Goal: Task Accomplishment & Management: Manage account settings

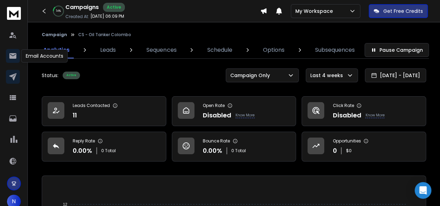
click at [10, 59] on icon at bounding box center [13, 56] width 8 height 8
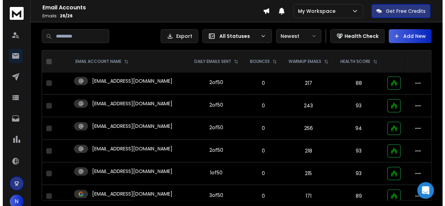
scroll to position [457, 0]
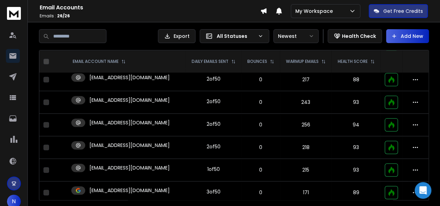
click at [128, 171] on p "[EMAIL_ADDRESS][DOMAIN_NAME]" at bounding box center [129, 168] width 80 height 7
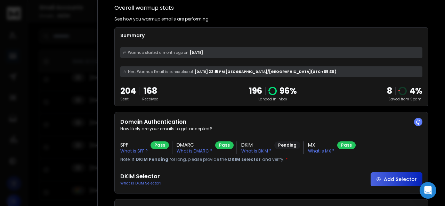
scroll to position [0, 0]
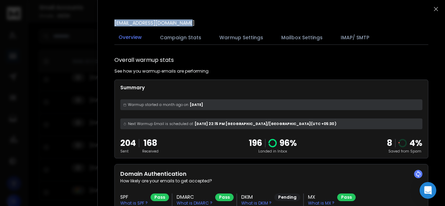
drag, startPoint x: 190, startPoint y: 23, endPoint x: 113, endPoint y: 16, distance: 76.8
copy p "[EMAIL_ADDRESS][DOMAIN_NAME]"
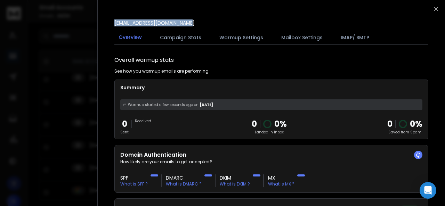
click at [80, 71] on div at bounding box center [222, 103] width 445 height 206
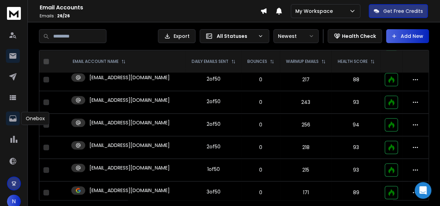
click at [13, 123] on link at bounding box center [13, 119] width 14 height 14
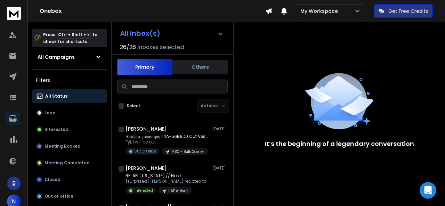
click at [56, 98] on p "All Status" at bounding box center [56, 97] width 22 height 6
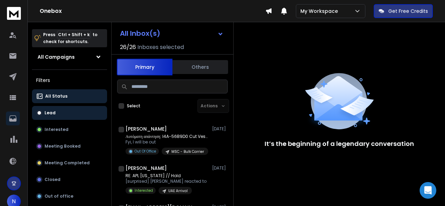
click at [49, 113] on p "Lead" at bounding box center [50, 113] width 11 height 6
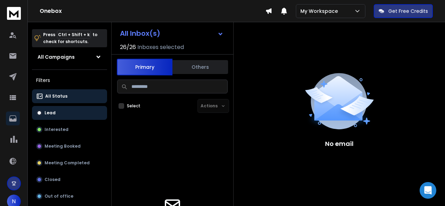
click at [59, 93] on div "All Status" at bounding box center [51, 96] width 31 height 7
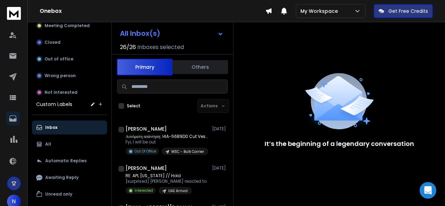
scroll to position [137, 0]
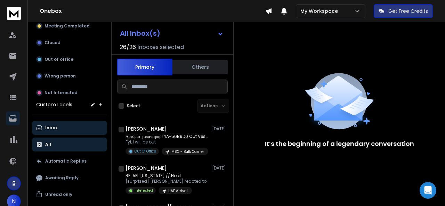
click at [51, 138] on button "All" at bounding box center [69, 145] width 75 height 14
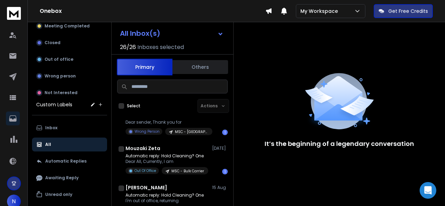
scroll to position [0, 0]
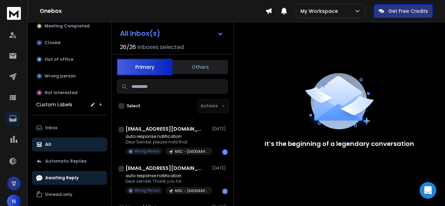
click at [64, 177] on p "Awaiting Reply" at bounding box center [61, 178] width 33 height 6
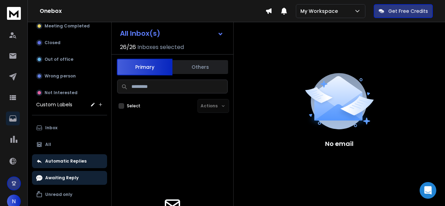
click at [71, 158] on div "Automatic Replies" at bounding box center [61, 161] width 50 height 8
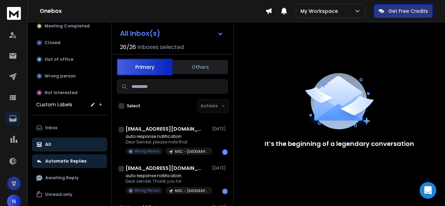
click at [56, 143] on button "All" at bounding box center [69, 145] width 75 height 14
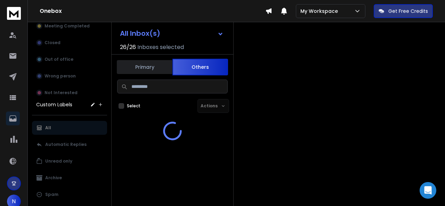
click at [202, 65] on button "Others" at bounding box center [201, 67] width 56 height 17
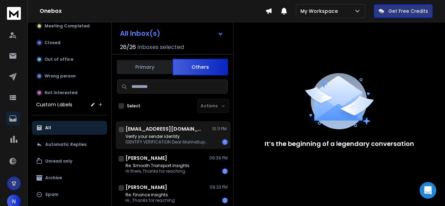
click at [179, 143] on p "IDENTIFY VERIFICATION Dear MarineSuperCargo Thank you for" at bounding box center [167, 142] width 83 height 6
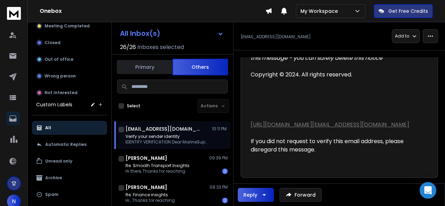
scroll to position [188, 0]
click at [308, 122] on link "https://email-verification.us-east-1.amazonaws.com/?Context=313635479402&X-Amz-…" at bounding box center [330, 124] width 159 height 8
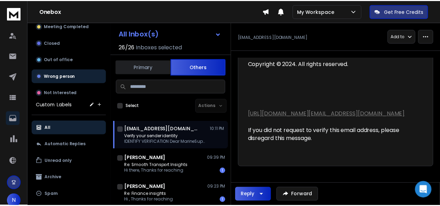
scroll to position [0, 0]
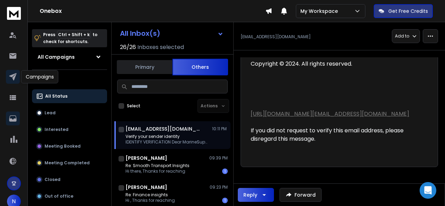
click at [11, 76] on icon at bounding box center [12, 76] width 7 height 7
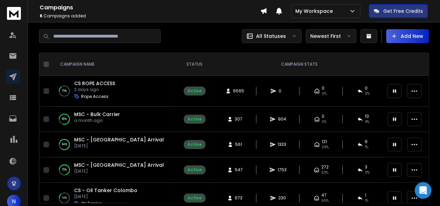
click at [95, 87] on p "2 days ago" at bounding box center [94, 90] width 41 height 6
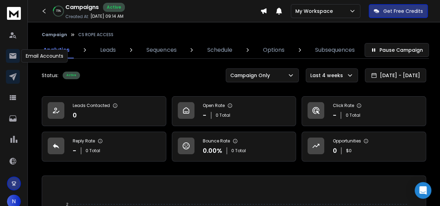
click at [17, 61] on link at bounding box center [13, 56] width 14 height 14
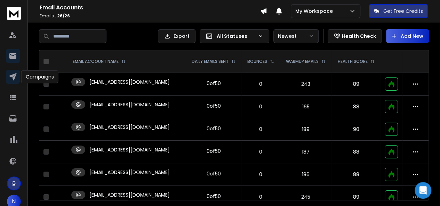
click at [18, 76] on link at bounding box center [13, 77] width 14 height 14
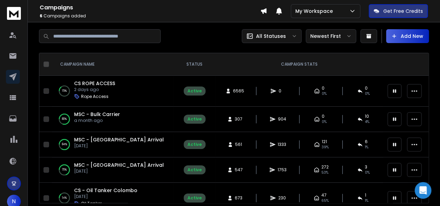
click at [128, 91] on div "15 % CS ROPE ACCESS [DATE] Rope Access" at bounding box center [113, 91] width 108 height 22
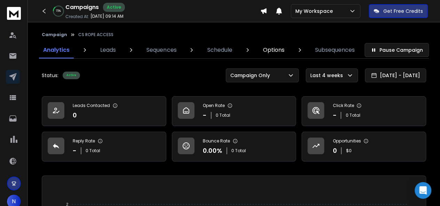
click at [276, 52] on p "Options" at bounding box center [274, 50] width 22 height 8
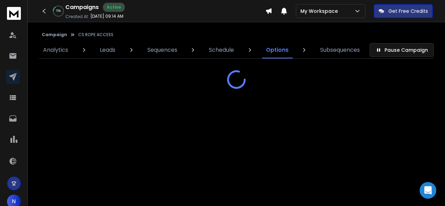
select select "*"
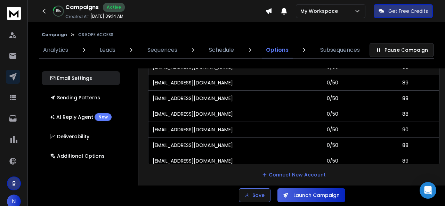
scroll to position [62, 0]
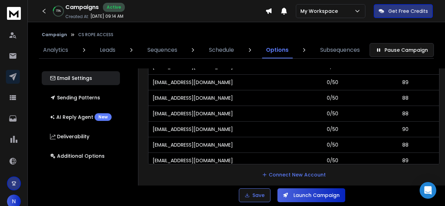
click at [303, 200] on button "Launch Campaign" at bounding box center [312, 196] width 68 height 14
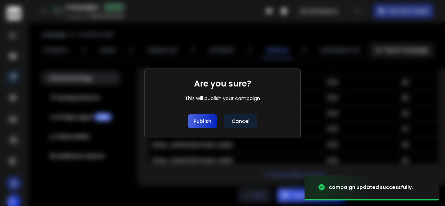
click at [245, 121] on button "Cancel" at bounding box center [240, 121] width 33 height 14
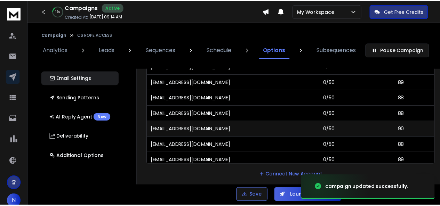
scroll to position [25, 0]
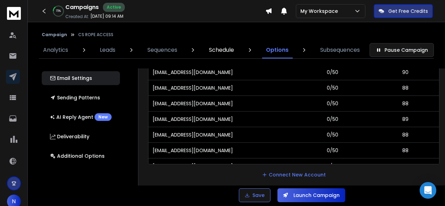
click at [222, 46] on p "Schedule" at bounding box center [221, 50] width 25 height 8
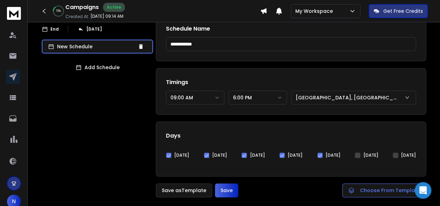
scroll to position [54, 0]
click at [355, 155] on button "Saturday" at bounding box center [358, 156] width 6 height 6
click at [397, 160] on div "Sunday" at bounding box center [404, 156] width 23 height 14
click at [394, 157] on button "Sunday" at bounding box center [396, 156] width 6 height 6
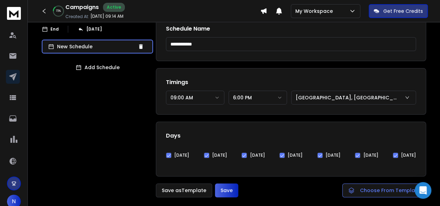
click at [229, 188] on button "Save" at bounding box center [226, 191] width 23 height 14
click at [229, 185] on button "Save" at bounding box center [226, 191] width 23 height 14
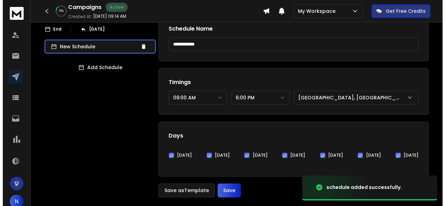
scroll to position [0, 0]
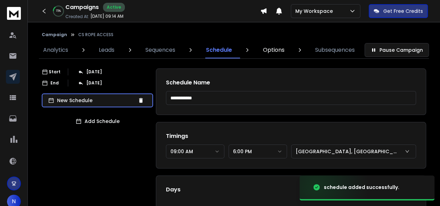
click at [277, 54] on p "Options" at bounding box center [274, 50] width 22 height 8
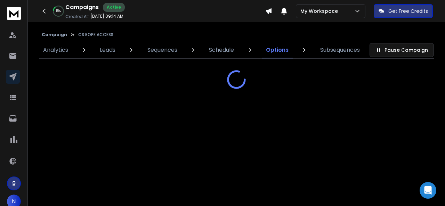
select select "*"
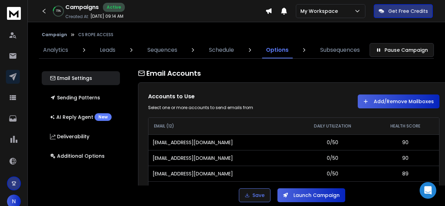
click at [312, 197] on button "Launch Campaign" at bounding box center [312, 196] width 68 height 14
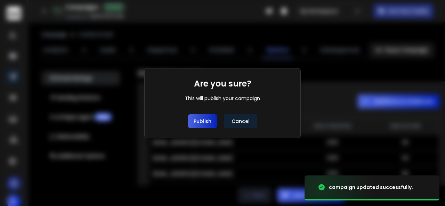
click at [200, 120] on button "Publish" at bounding box center [202, 121] width 29 height 14
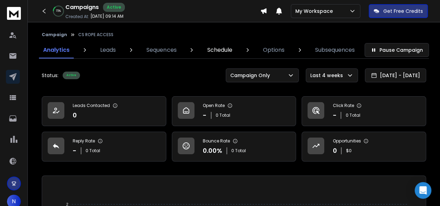
click at [229, 53] on p "Schedule" at bounding box center [219, 50] width 25 height 8
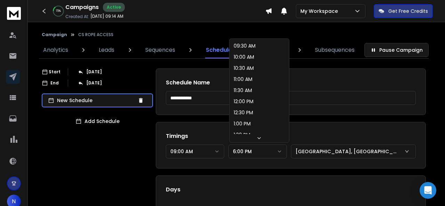
scroll to position [114, 0]
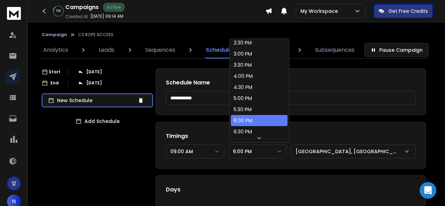
click at [279, 152] on icon "button" at bounding box center [280, 152] width 6 height 6
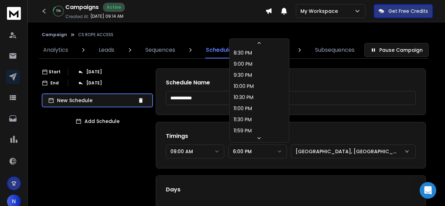
scroll to position [241, 0]
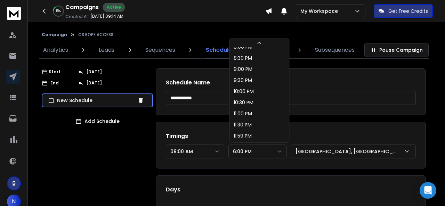
select select "********"
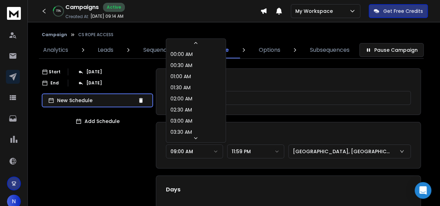
click at [200, 151] on button "09:00 AM" at bounding box center [194, 152] width 57 height 14
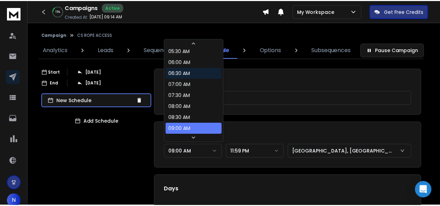
scroll to position [0, 0]
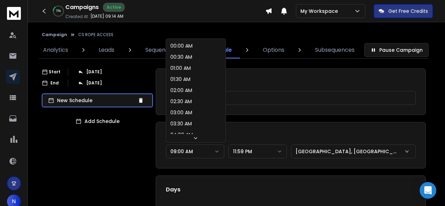
select select "********"
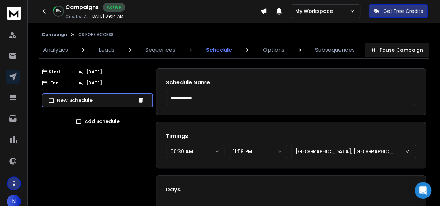
scroll to position [54, 0]
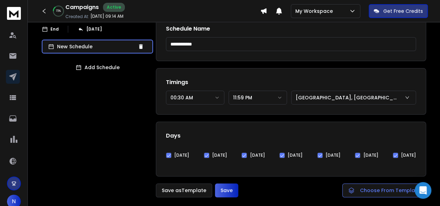
click at [232, 187] on button "Save" at bounding box center [226, 191] width 23 height 14
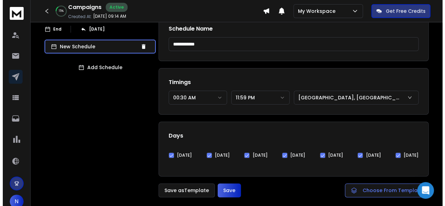
scroll to position [0, 0]
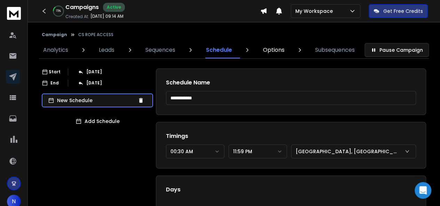
click at [278, 53] on p "Options" at bounding box center [274, 50] width 22 height 8
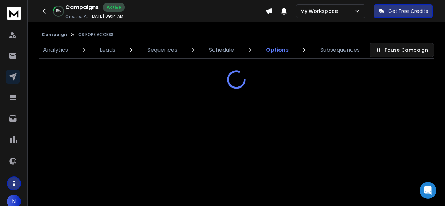
select select "*"
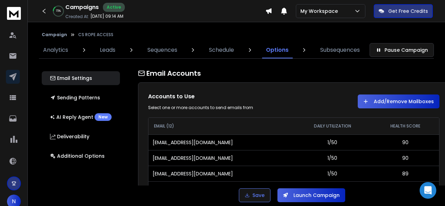
click at [312, 195] on button "Launch Campaign" at bounding box center [312, 196] width 68 height 14
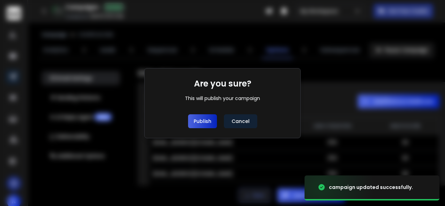
click at [205, 121] on button "Publish" at bounding box center [202, 121] width 29 height 14
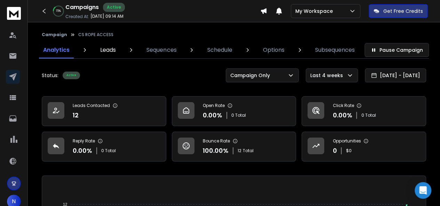
click at [107, 50] on p "Leads" at bounding box center [108, 50] width 16 height 8
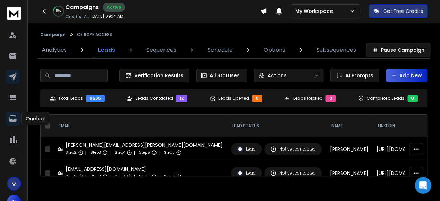
click at [12, 125] on link at bounding box center [13, 119] width 14 height 14
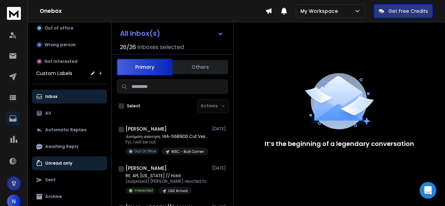
scroll to position [177, 0]
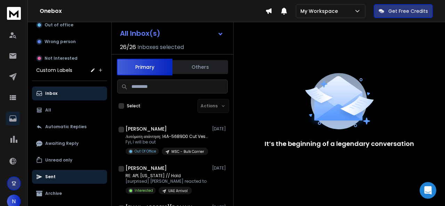
click at [50, 175] on div "Sent" at bounding box center [45, 177] width 19 height 8
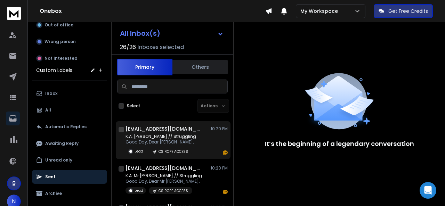
click at [163, 135] on p "K.A. [PERSON_NAME] // Struggling" at bounding box center [161, 137] width 71 height 6
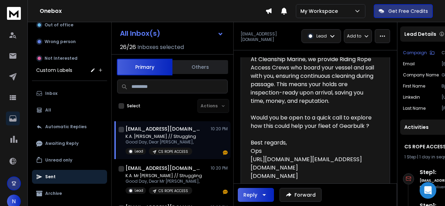
scroll to position [183, 0]
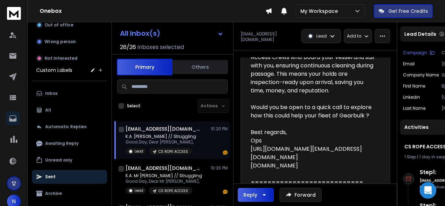
drag, startPoint x: 352, startPoint y: 114, endPoint x: 252, endPoint y: 103, distance: 100.5
click at [252, 103] on div "Good Day, Dear Mr Bjorn, Bulk carrier operators often face unexpected delays, s…" at bounding box center [315, 80] width 129 height 239
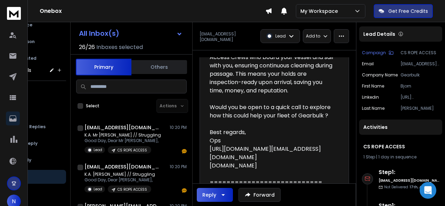
scroll to position [42, 0]
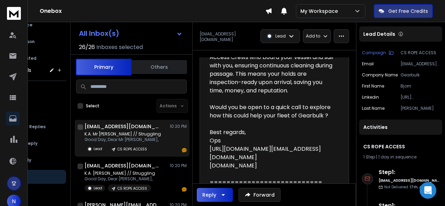
click at [102, 128] on h1 "[EMAIL_ADDRESS][DOMAIN_NAME]" at bounding box center [123, 126] width 77 height 7
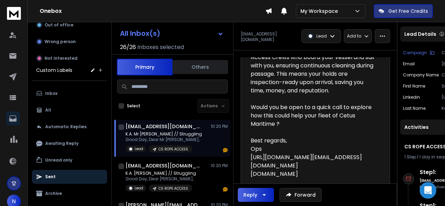
scroll to position [92, 0]
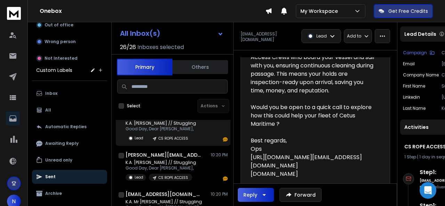
click at [170, 128] on p "Good Day, Dear Mr Emmanouel," at bounding box center [161, 129] width 71 height 6
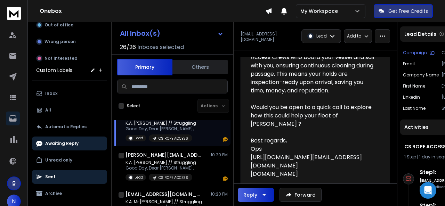
scroll to position [0, 0]
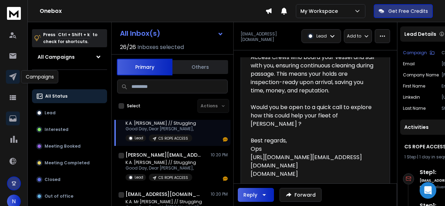
click at [14, 78] on icon at bounding box center [12, 76] width 7 height 7
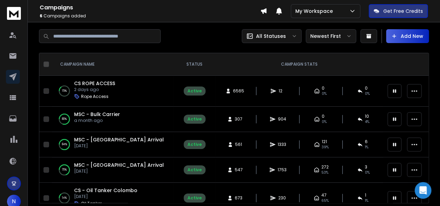
click at [113, 88] on p "2 days ago" at bounding box center [94, 90] width 41 height 6
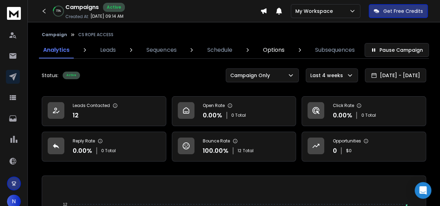
click at [269, 49] on p "Options" at bounding box center [274, 50] width 22 height 8
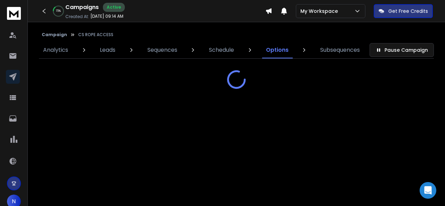
select select "*"
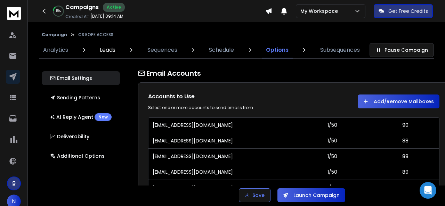
click at [111, 50] on p "Leads" at bounding box center [108, 50] width 16 height 8
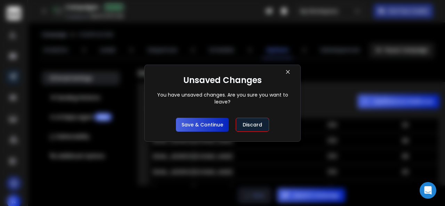
click at [261, 128] on button "Discard" at bounding box center [252, 125] width 33 height 14
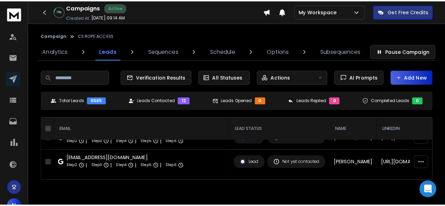
scroll to position [1296, 0]
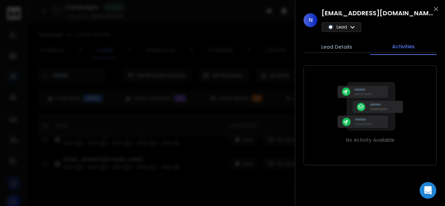
click at [410, 46] on button "Activities" at bounding box center [403, 47] width 67 height 16
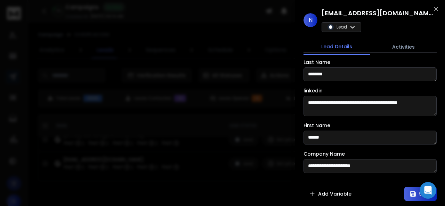
click at [341, 47] on button "Lead Details" at bounding box center [337, 47] width 67 height 16
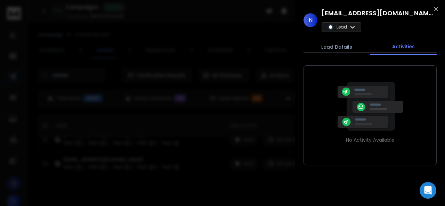
click at [408, 44] on button "Activities" at bounding box center [403, 47] width 67 height 16
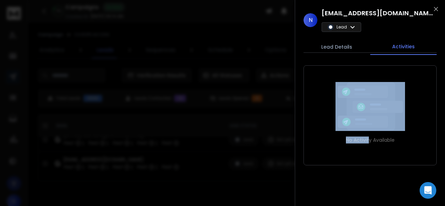
drag, startPoint x: 367, startPoint y: 136, endPoint x: 357, endPoint y: 79, distance: 58.3
click at [357, 79] on div "No Activity Available" at bounding box center [370, 115] width 133 height 100
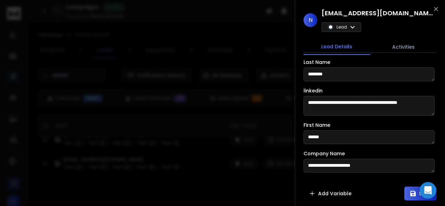
click at [335, 44] on button "Lead Details" at bounding box center [337, 47] width 67 height 16
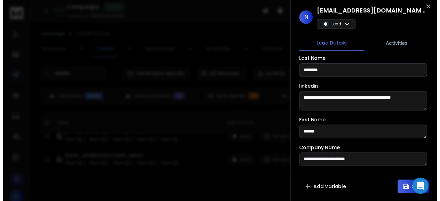
scroll to position [0, 0]
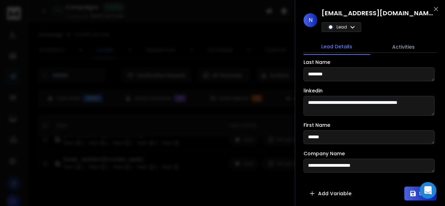
click at [219, 90] on div at bounding box center [222, 103] width 445 height 206
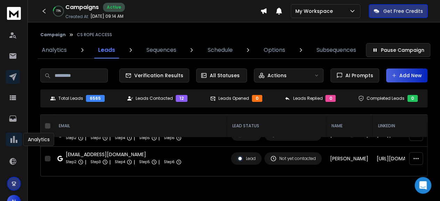
scroll to position [5, 0]
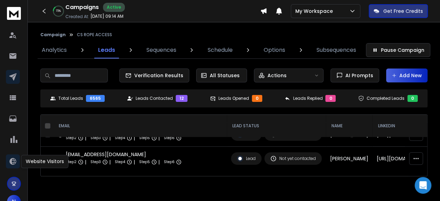
click at [17, 161] on link at bounding box center [13, 161] width 14 height 14
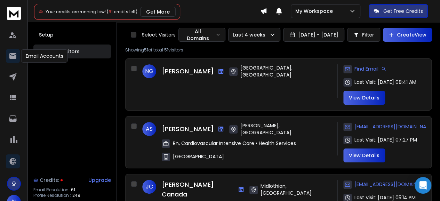
click at [12, 58] on icon at bounding box center [12, 56] width 7 height 6
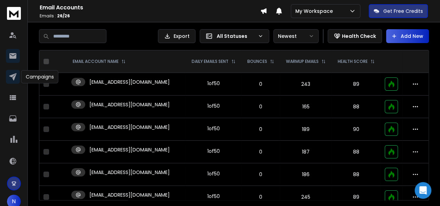
click at [11, 72] on link at bounding box center [13, 77] width 14 height 14
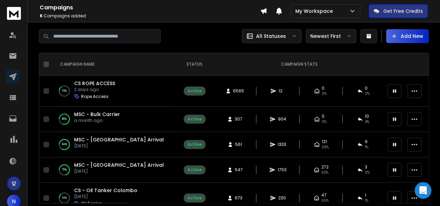
scroll to position [0, 0]
click at [408, 95] on button "button" at bounding box center [414, 91] width 15 height 14
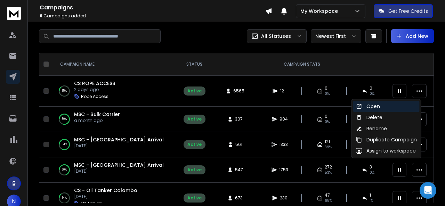
click at [412, 94] on button "button" at bounding box center [419, 91] width 15 height 14
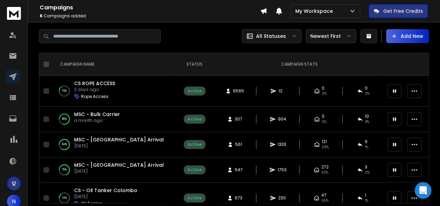
click at [411, 120] on icon "button" at bounding box center [414, 119] width 7 height 7
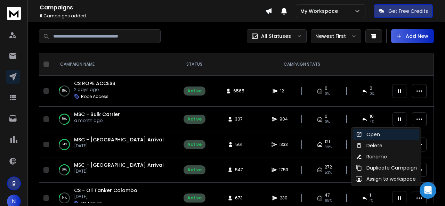
click at [412, 120] on button "button" at bounding box center [419, 119] width 15 height 14
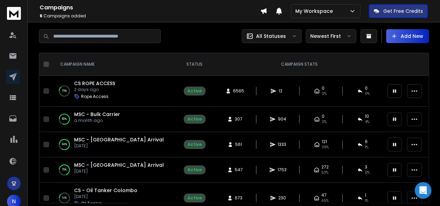
scroll to position [4, 0]
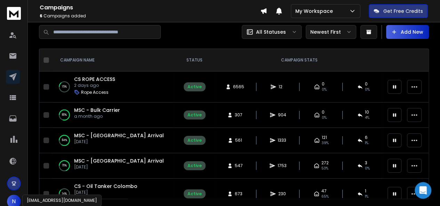
click at [17, 196] on span "N" at bounding box center [14, 202] width 14 height 14
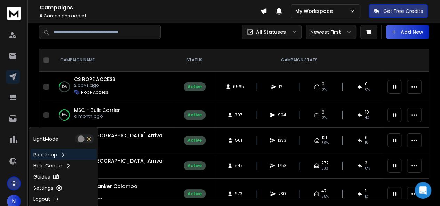
click at [17, 196] on span "N" at bounding box center [14, 202] width 14 height 14
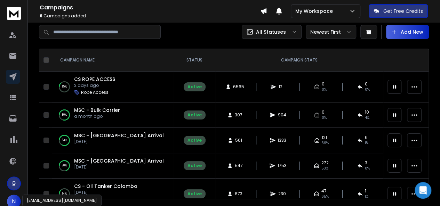
click at [14, 204] on span "N" at bounding box center [14, 202] width 14 height 14
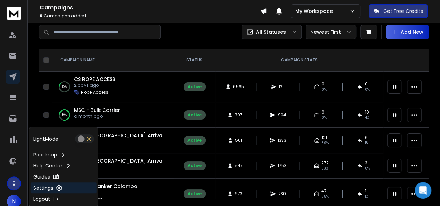
click at [43, 188] on p "Settings" at bounding box center [43, 188] width 20 height 7
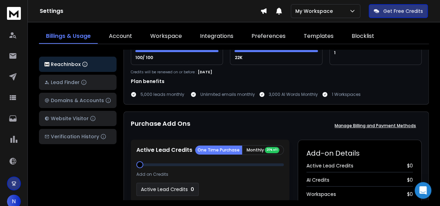
scroll to position [120, 0]
click at [367, 40] on link "Blocklist" at bounding box center [363, 36] width 37 height 15
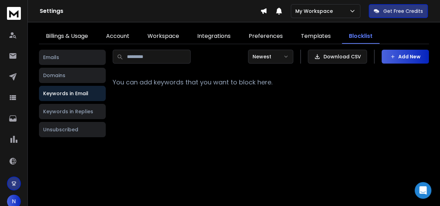
click at [74, 95] on email "Keywords in Email" at bounding box center [72, 93] width 67 height 15
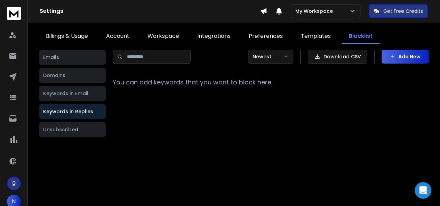
click at [69, 117] on replies "Keywords in Replies" at bounding box center [72, 111] width 67 height 15
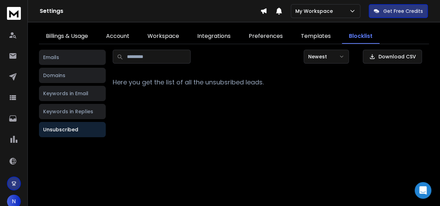
click at [71, 127] on button "Unsubscribed" at bounding box center [72, 129] width 67 height 15
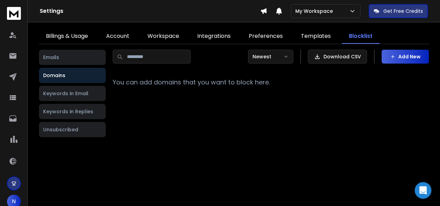
click at [68, 79] on button "Domains" at bounding box center [72, 75] width 67 height 15
click at [80, 66] on div "Emails Domains Keywords in Email Keywords in Replies Unsubscribed Newest Downlo…" at bounding box center [234, 125] width 390 height 151
click at [81, 62] on button "Emails" at bounding box center [72, 57] width 67 height 15
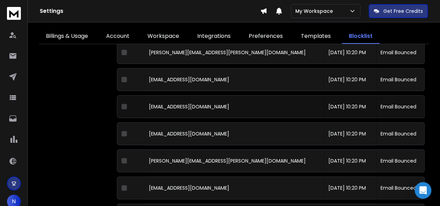
scroll to position [234, 0]
click at [225, 106] on td "ratna.tripathi@swirebulk.com" at bounding box center [234, 106] width 179 height 23
click at [211, 105] on td "ratna.tripathi@swirebulk.com" at bounding box center [234, 106] width 179 height 23
click at [388, 102] on td "Email Bounced" at bounding box center [400, 106] width 48 height 23
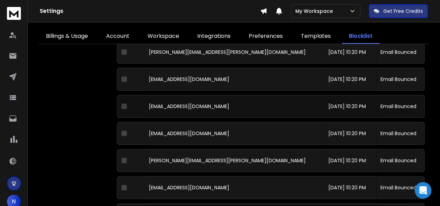
click at [376, 105] on td "Email Bounced" at bounding box center [400, 106] width 48 height 23
drag, startPoint x: 150, startPoint y: 100, endPoint x: 182, endPoint y: 106, distance: 32.1
click at [182, 106] on td "ratna.tripathi@swirebulk.com" at bounding box center [234, 106] width 179 height 23
drag, startPoint x: 236, startPoint y: 105, endPoint x: 145, endPoint y: 110, distance: 90.6
click at [145, 110] on td "ratna.tripathi@swirebulk.com" at bounding box center [234, 106] width 179 height 23
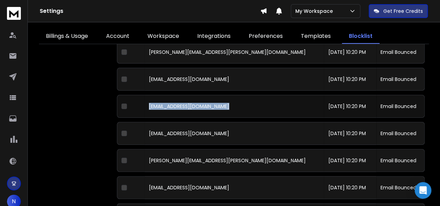
copy td "ratna.tripathi@swirebulk.com"
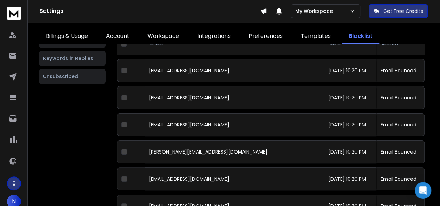
scroll to position [35, 0]
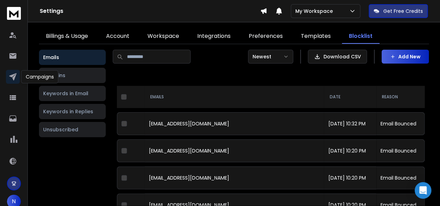
click at [19, 77] on link at bounding box center [13, 77] width 14 height 14
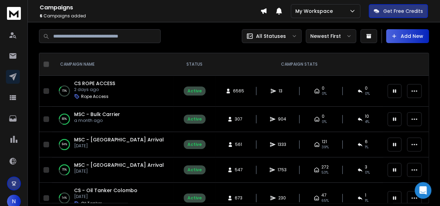
click at [129, 94] on div "15 % CS ROPE ACCESS [DATE] Rope Access" at bounding box center [113, 91] width 108 height 22
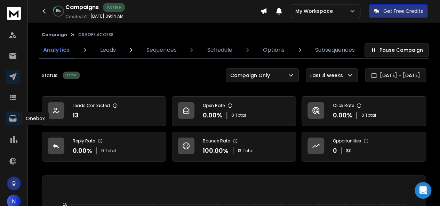
click at [11, 123] on link at bounding box center [13, 119] width 14 height 14
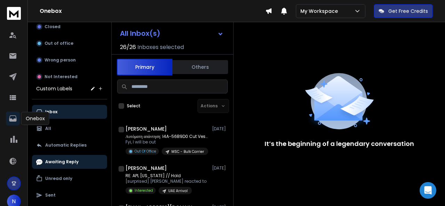
scroll to position [177, 0]
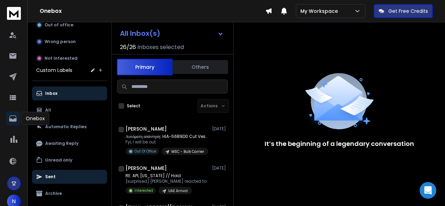
click at [59, 174] on button "Sent" at bounding box center [69, 177] width 75 height 14
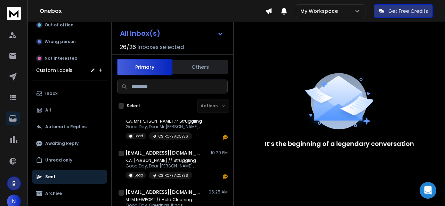
scroll to position [173, 0]
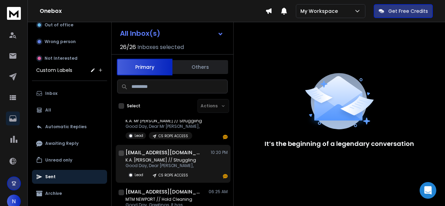
click at [156, 160] on p "K.A. [PERSON_NAME] // Struggling" at bounding box center [161, 161] width 71 height 6
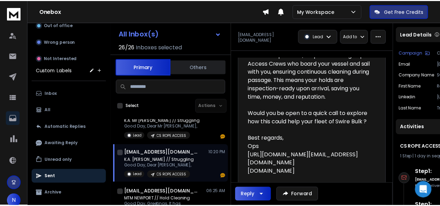
scroll to position [183, 0]
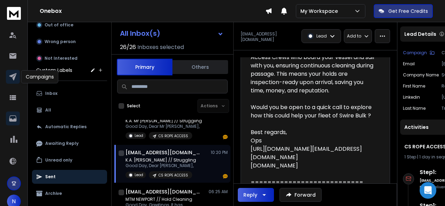
click at [17, 78] on link at bounding box center [13, 77] width 14 height 14
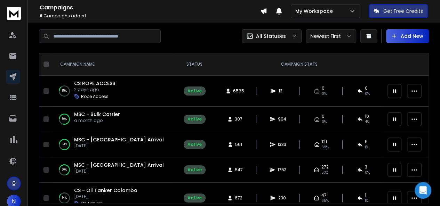
click at [92, 89] on p "2 days ago" at bounding box center [94, 90] width 41 height 6
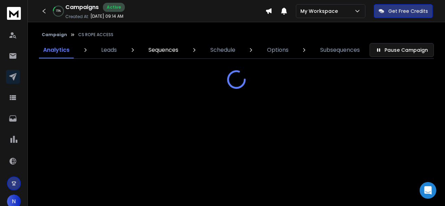
click at [165, 49] on p "Sequences" at bounding box center [164, 50] width 30 height 8
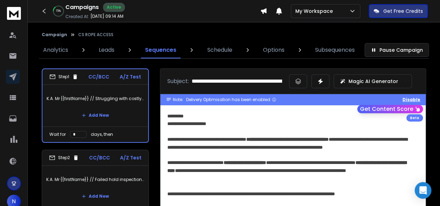
scroll to position [30, 0]
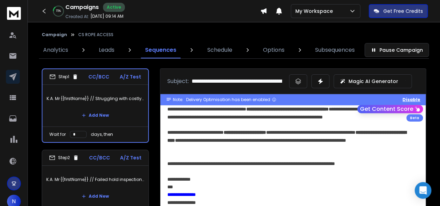
click at [259, 153] on div at bounding box center [292, 156] width 251 height 8
click at [208, 192] on div "**********" at bounding box center [292, 195] width 251 height 8
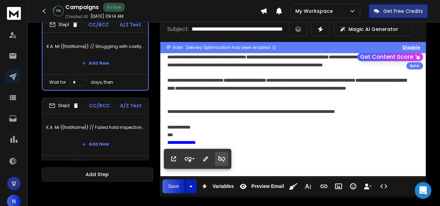
click at [222, 159] on icon "button" at bounding box center [221, 158] width 7 height 6
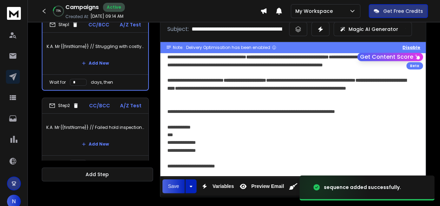
click at [122, 130] on p "K.A. Mr {{firstName}} // Failed hold inspections = costly delays" at bounding box center [95, 127] width 98 height 19
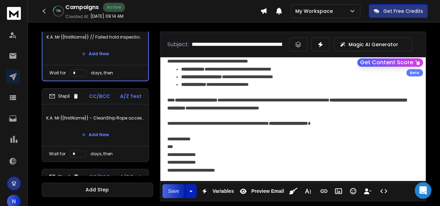
scroll to position [108, 0]
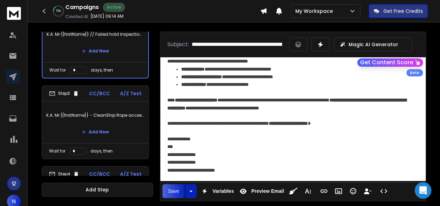
click at [125, 120] on p "K.A. Mr {{firstName}} - CleanShip Rope access Crew = faster, safer hold cleaning" at bounding box center [95, 115] width 98 height 19
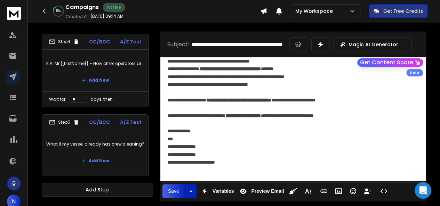
scroll to position [241, 0]
click at [123, 153] on div "Add New" at bounding box center [95, 160] width 98 height 14
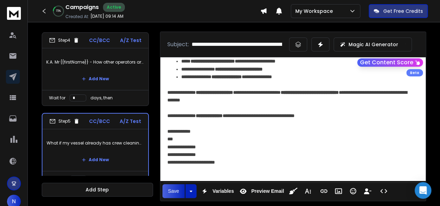
scroll to position [315, 0]
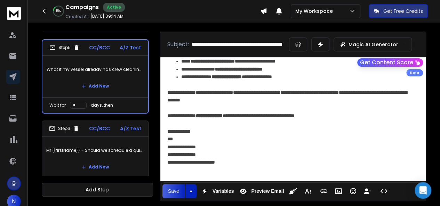
click at [129, 160] on div "Add New" at bounding box center [95, 167] width 98 height 14
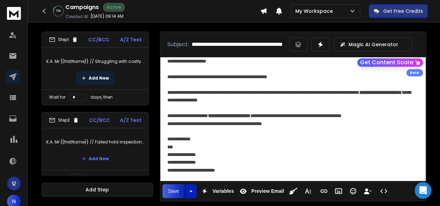
scroll to position [0, 0]
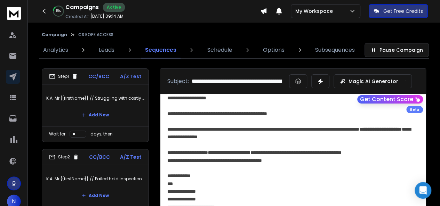
click at [134, 98] on p "K.A. Mr {{firstName}} // Struggling with costly hold cleaning delays?" at bounding box center [95, 98] width 98 height 19
type input "**********"
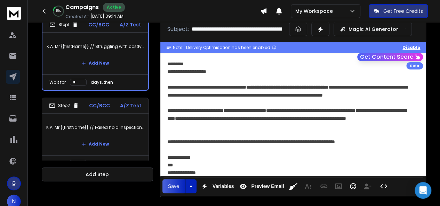
click at [9, 111] on div at bounding box center [14, 99] width 16 height 143
click at [11, 117] on icon at bounding box center [13, 118] width 8 height 8
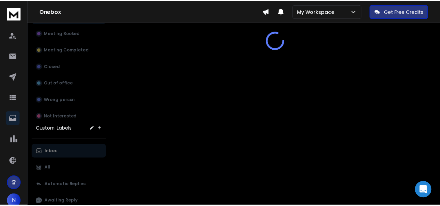
scroll to position [177, 0]
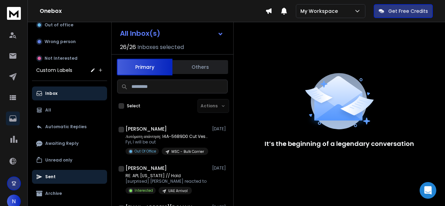
click at [55, 174] on button "Sent" at bounding box center [69, 177] width 75 height 14
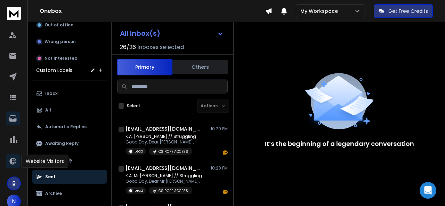
click at [13, 163] on icon at bounding box center [13, 161] width 8 height 8
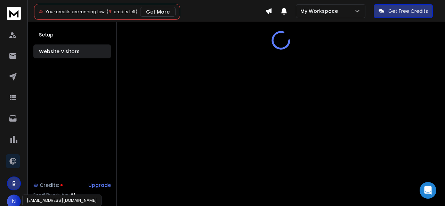
click at [14, 197] on span "N" at bounding box center [14, 202] width 14 height 14
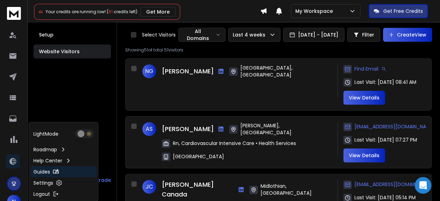
click at [14, 199] on span "N" at bounding box center [14, 202] width 14 height 14
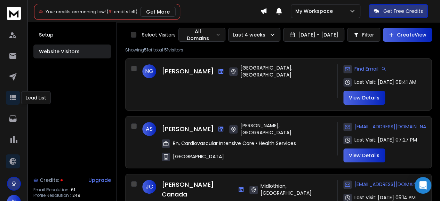
click at [14, 94] on icon at bounding box center [13, 98] width 8 height 8
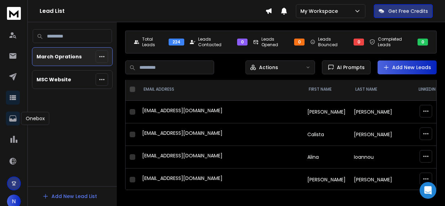
click at [15, 120] on icon at bounding box center [12, 118] width 7 height 6
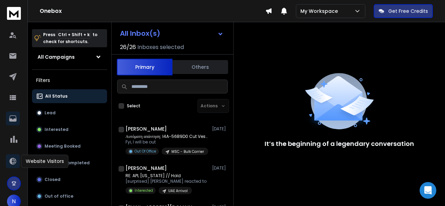
click at [11, 162] on icon at bounding box center [12, 161] width 7 height 7
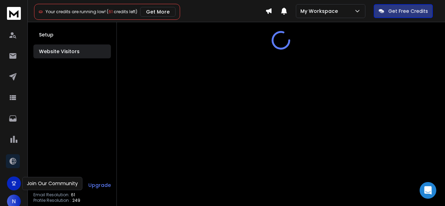
click at [14, 186] on icon at bounding box center [14, 184] width 4 height 6
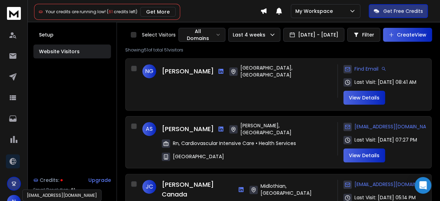
click at [13, 199] on span "N" at bounding box center [14, 202] width 14 height 14
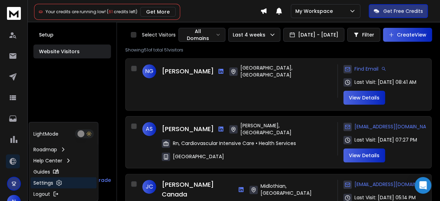
click at [42, 177] on div "Settings" at bounding box center [64, 182] width 66 height 11
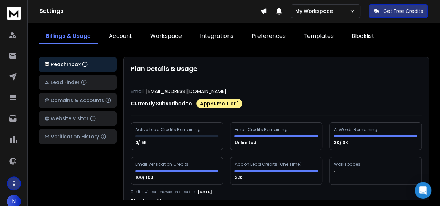
click at [357, 38] on link "Blocklist" at bounding box center [363, 36] width 37 height 15
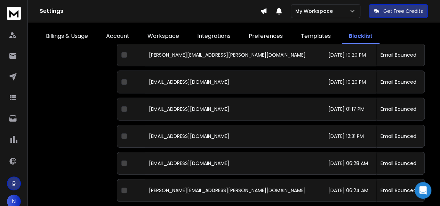
scroll to position [422, 0]
click at [123, 133] on button "button" at bounding box center [124, 136] width 6 height 6
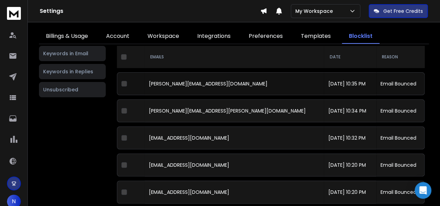
scroll to position [40, 0]
click at [123, 83] on button "button" at bounding box center [124, 84] width 6 height 6
click at [124, 110] on button "button" at bounding box center [124, 111] width 6 height 6
click at [123, 137] on button "button" at bounding box center [124, 138] width 6 height 6
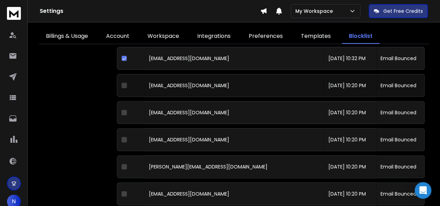
scroll to position [120, 0]
click at [123, 113] on button "button" at bounding box center [124, 113] width 6 height 6
click at [122, 137] on button "button" at bounding box center [124, 140] width 6 height 6
click at [123, 164] on button "button" at bounding box center [124, 167] width 6 height 6
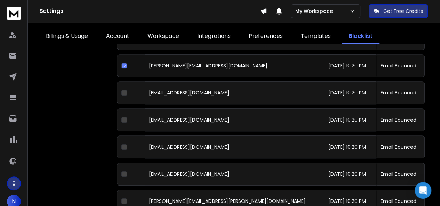
scroll to position [222, 0]
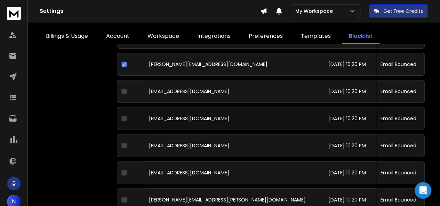
click at [119, 119] on td at bounding box center [131, 118] width 28 height 23
click at [125, 118] on button "button" at bounding box center [124, 119] width 6 height 6
click at [121, 138] on td at bounding box center [131, 145] width 28 height 23
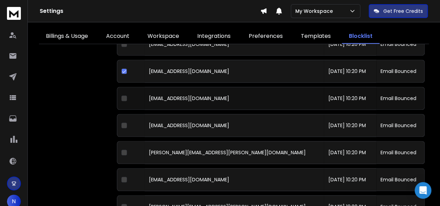
scroll to position [272, 0]
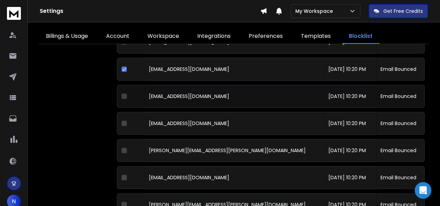
click at [123, 96] on button "button" at bounding box center [124, 97] width 6 height 6
click at [122, 123] on button "button" at bounding box center [124, 124] width 6 height 6
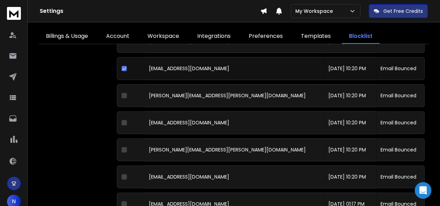
scroll to position [336, 0]
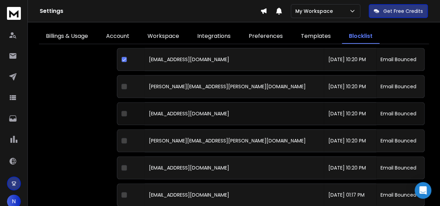
click at [126, 113] on button "button" at bounding box center [124, 114] width 6 height 6
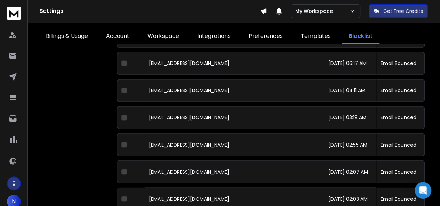
scroll to position [578, 0]
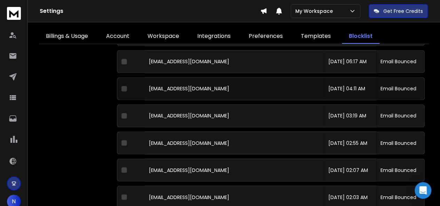
click at [123, 86] on button "button" at bounding box center [124, 89] width 6 height 6
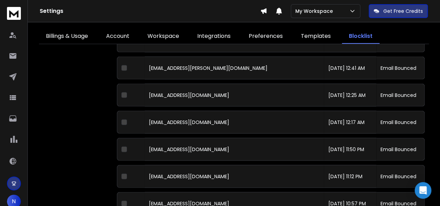
scroll to position [774, 0]
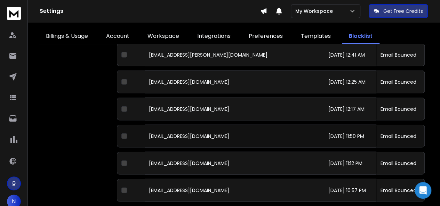
click at [123, 134] on button "button" at bounding box center [124, 137] width 6 height 6
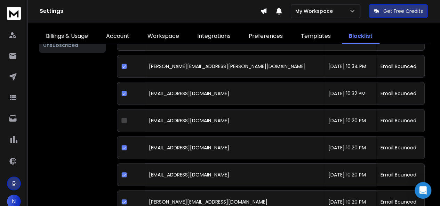
scroll to position [0, 0]
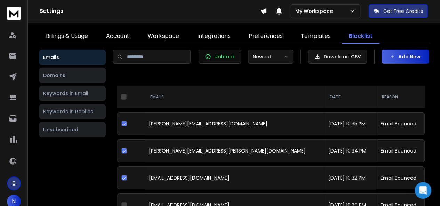
click at [223, 59] on button "Unblock" at bounding box center [220, 57] width 42 height 14
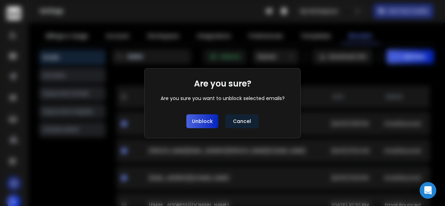
click at [200, 122] on button "Unblock" at bounding box center [202, 121] width 32 height 14
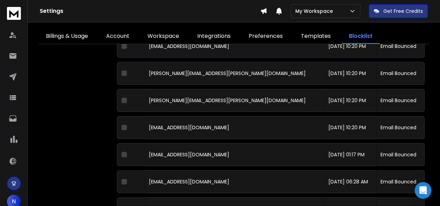
scroll to position [132, 0]
click at [15, 8] on img at bounding box center [14, 13] width 14 height 13
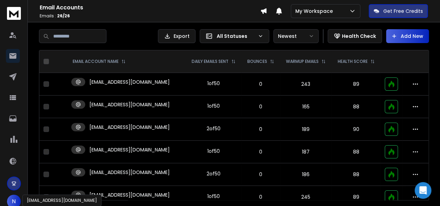
click at [13, 199] on span "N" at bounding box center [14, 202] width 14 height 14
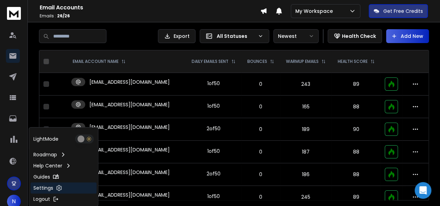
click at [53, 191] on p "Settings" at bounding box center [43, 188] width 20 height 7
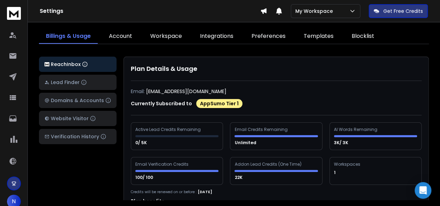
click at [365, 34] on link "Blocklist" at bounding box center [363, 36] width 37 height 15
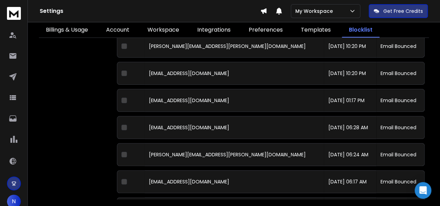
scroll to position [264, 0]
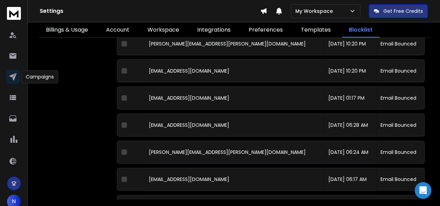
click at [10, 77] on icon at bounding box center [13, 77] width 8 height 8
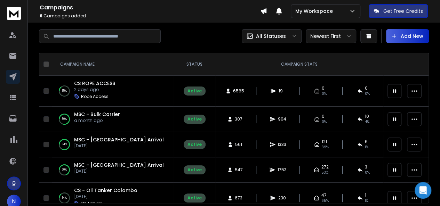
click at [104, 83] on span "CS ROPE ACCESS" at bounding box center [94, 83] width 41 height 7
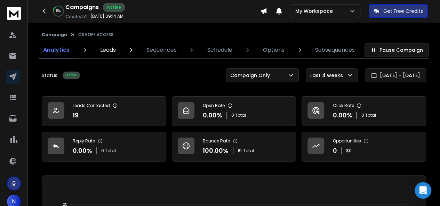
click at [104, 53] on p "Leads" at bounding box center [108, 50] width 16 height 8
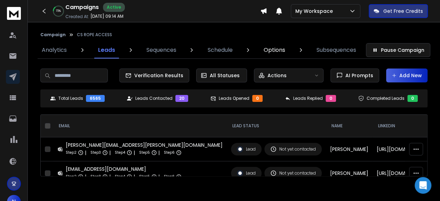
click at [283, 48] on p "Options" at bounding box center [275, 50] width 22 height 8
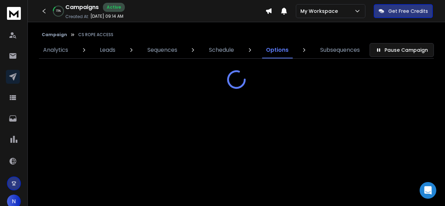
click at [283, 48] on p "Options" at bounding box center [277, 50] width 23 height 8
select select "*"
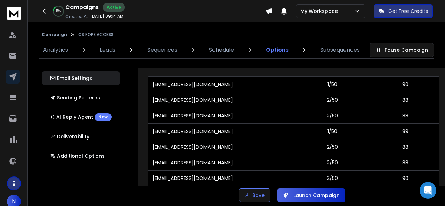
click at [250, 130] on div "mail1@cleanship.shop" at bounding box center [221, 131] width 136 height 7
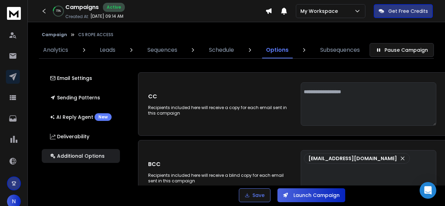
scroll to position [1614, 0]
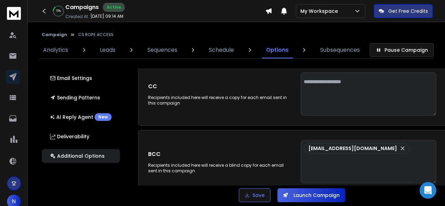
click at [400, 146] on icon at bounding box center [403, 149] width 6 height 6
click at [256, 194] on button "Save" at bounding box center [255, 196] width 32 height 14
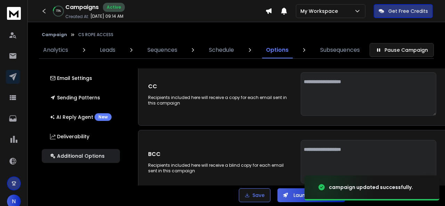
click at [291, 194] on button "Launch Campaign" at bounding box center [312, 196] width 68 height 14
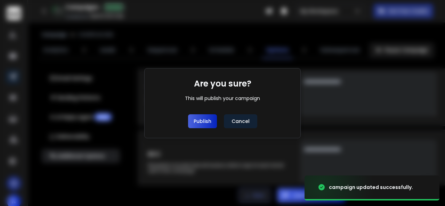
click at [206, 121] on button "Publish" at bounding box center [202, 121] width 29 height 14
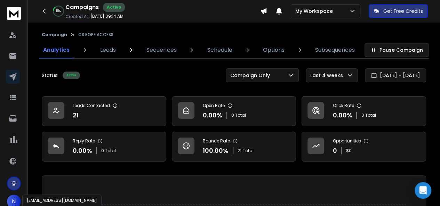
click at [13, 202] on span "N" at bounding box center [14, 202] width 14 height 14
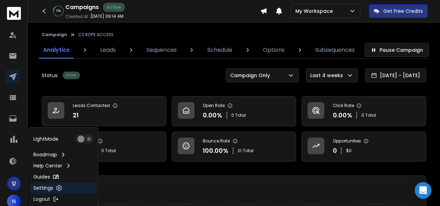
click at [45, 190] on p "Settings" at bounding box center [43, 188] width 20 height 7
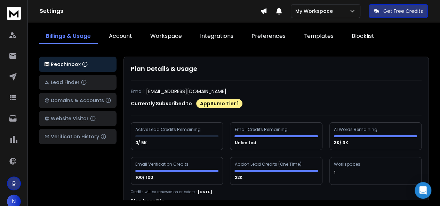
click at [362, 37] on link "Blocklist" at bounding box center [363, 36] width 37 height 15
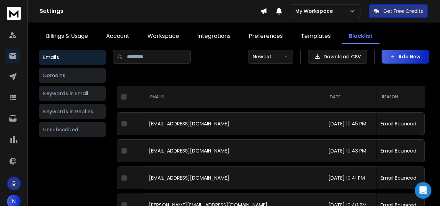
drag, startPoint x: 15, startPoint y: 16, endPoint x: 9, endPoint y: 54, distance: 39.1
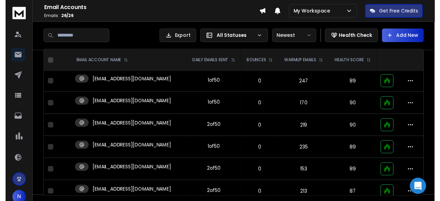
scroll to position [202, 0]
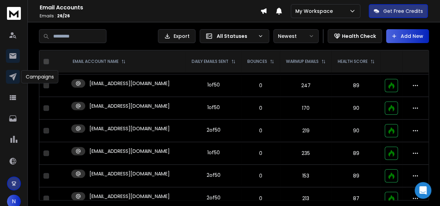
click at [15, 79] on icon at bounding box center [13, 77] width 8 height 8
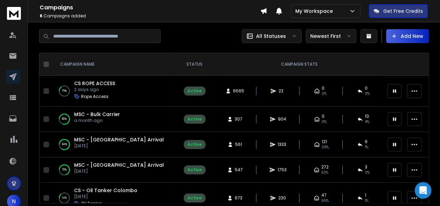
click at [107, 90] on p "2 days ago" at bounding box center [94, 90] width 41 height 6
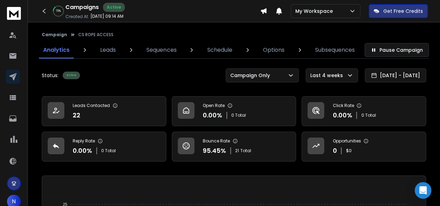
click at [243, 153] on div "95.45 % 21 Total" at bounding box center [227, 151] width 48 height 10
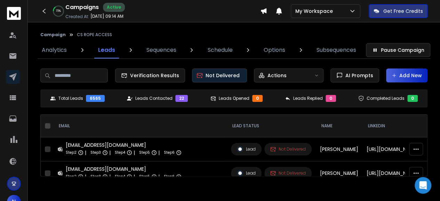
click at [235, 73] on p "Not Delivered" at bounding box center [223, 75] width 34 height 7
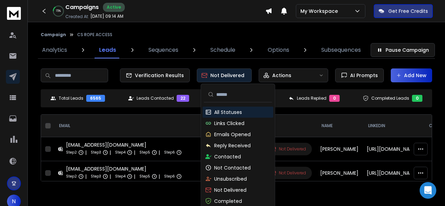
click at [235, 73] on p "Not Delivered" at bounding box center [227, 75] width 34 height 7
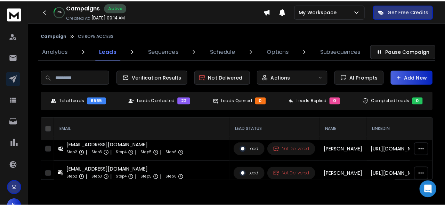
scroll to position [31, 0]
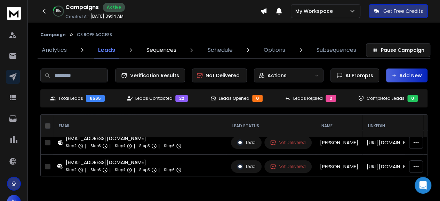
click at [160, 51] on p "Sequences" at bounding box center [161, 50] width 30 height 8
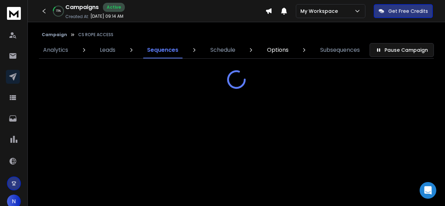
click at [272, 49] on p "Options" at bounding box center [278, 50] width 22 height 8
select select "*"
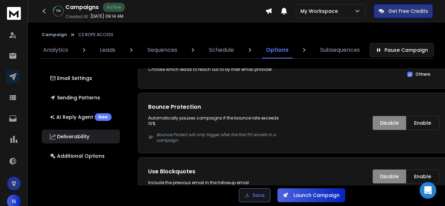
scroll to position [1053, 0]
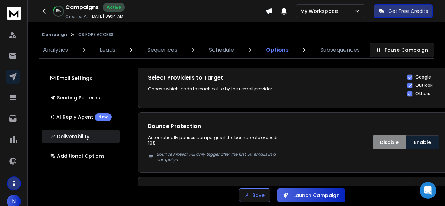
click at [415, 136] on button "Enable" at bounding box center [422, 143] width 33 height 14
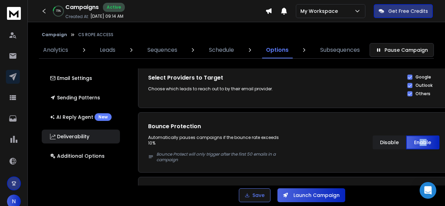
drag, startPoint x: 415, startPoint y: 127, endPoint x: 423, endPoint y: 139, distance: 14.4
click at [423, 139] on div "Bounce Protection Automatically pauses campaigns if the bounce rate exceeds 10%…" at bounding box center [293, 142] width 291 height 40
click at [423, 139] on button "Enable" at bounding box center [422, 143] width 33 height 14
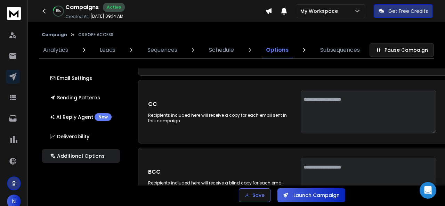
scroll to position [1614, 0]
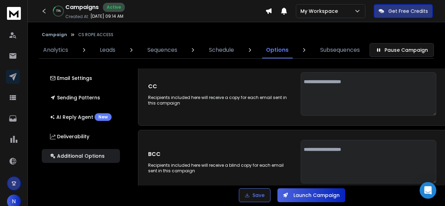
click at [322, 197] on button "Launch Campaign" at bounding box center [312, 196] width 68 height 14
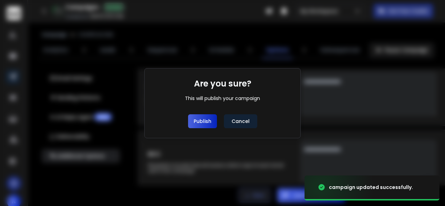
click at [208, 123] on button "Publish" at bounding box center [202, 121] width 29 height 14
